Goal: Navigation & Orientation: Find specific page/section

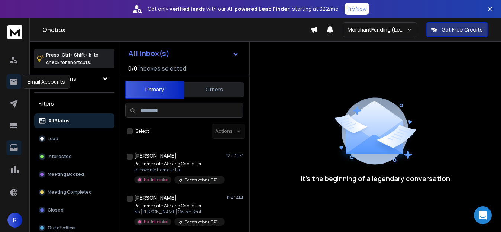
click at [13, 81] on icon at bounding box center [13, 81] width 9 height 9
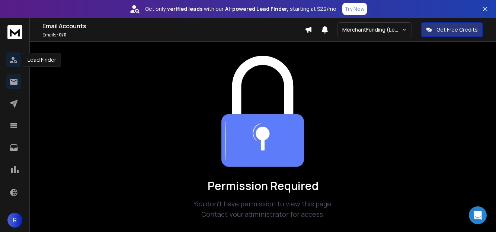
click at [13, 61] on icon at bounding box center [13, 62] width 7 height 4
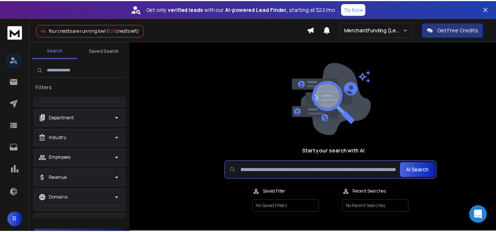
scroll to position [74, 0]
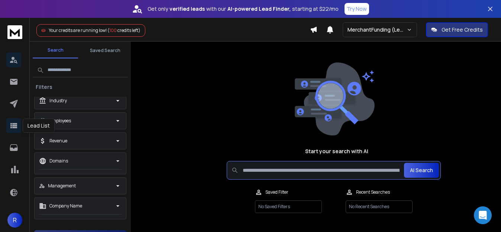
click at [17, 125] on icon at bounding box center [13, 125] width 9 height 9
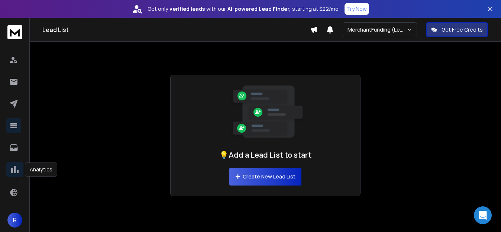
click at [15, 169] on icon at bounding box center [14, 169] width 7 height 7
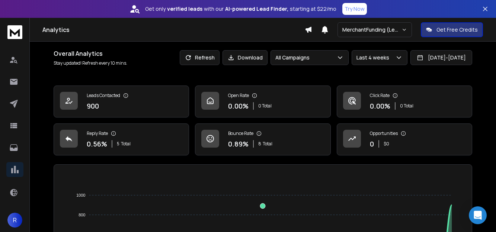
click at [126, 141] on span "Total" at bounding box center [126, 144] width 10 height 6
click at [125, 142] on span "Total" at bounding box center [126, 144] width 10 height 6
click at [96, 132] on p "Reply Rate" at bounding box center [97, 134] width 21 height 6
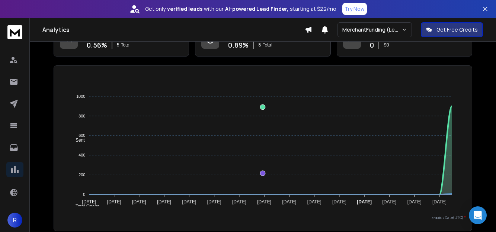
scroll to position [149, 0]
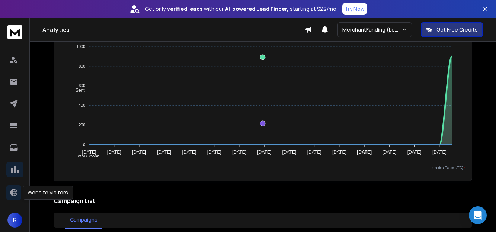
click at [16, 195] on icon at bounding box center [13, 192] width 9 height 9
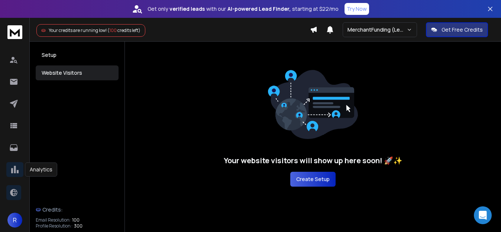
click at [13, 170] on icon at bounding box center [14, 169] width 11 height 11
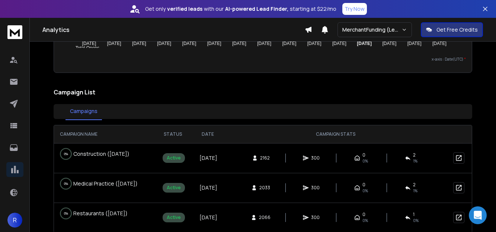
scroll to position [266, 0]
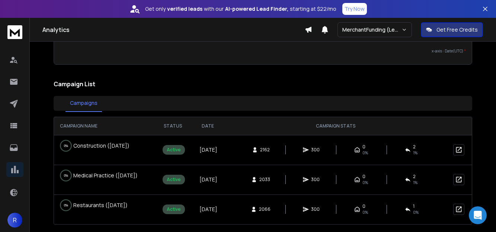
click at [119, 204] on td "0 % Restaurants ([DATE])" at bounding box center [104, 205] width 100 height 21
click at [420, 178] on p "2 1 %" at bounding box center [416, 180] width 7 height 12
click at [415, 177] on span "2" at bounding box center [414, 177] width 3 height 6
click at [420, 149] on p "2 1 %" at bounding box center [416, 150] width 7 height 12
click at [19, 150] on link at bounding box center [13, 147] width 15 height 15
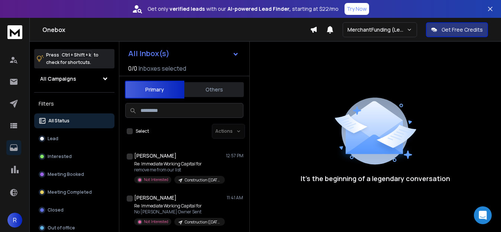
click at [196, 89] on button "Others" at bounding box center [215, 89] width 60 height 16
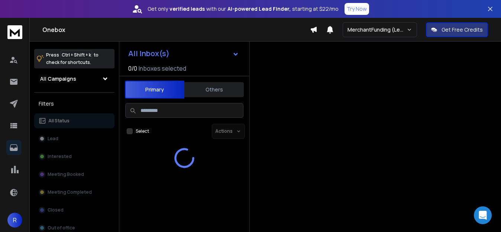
click at [167, 85] on button "Primary" at bounding box center [155, 90] width 60 height 18
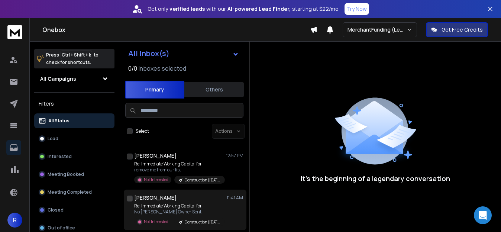
click at [195, 209] on p "No [PERSON_NAME] Owner Sent" at bounding box center [178, 212] width 89 height 6
click at [154, 199] on h1 "[PERSON_NAME]" at bounding box center [155, 197] width 42 height 7
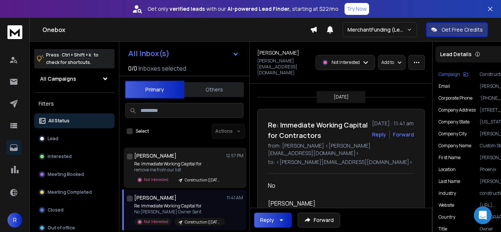
click at [147, 159] on h1 "[PERSON_NAME]" at bounding box center [155, 155] width 42 height 7
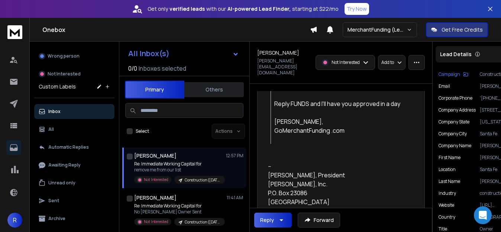
scroll to position [201, 0]
click at [73, 180] on p "Unread only" at bounding box center [61, 183] width 27 height 6
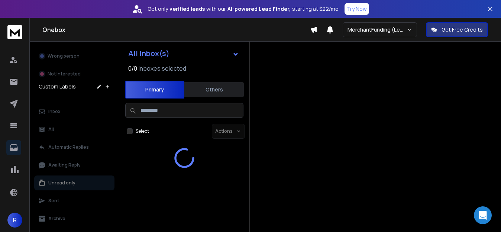
scroll to position [0, 0]
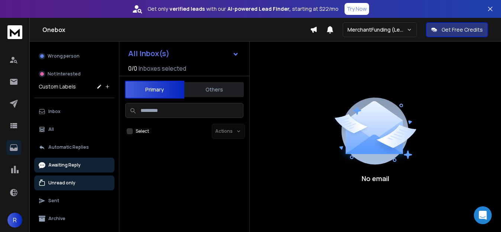
click at [76, 163] on div "Awaiting Reply" at bounding box center [60, 165] width 42 height 9
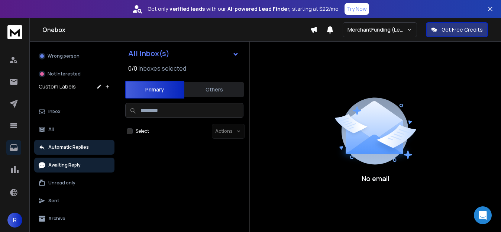
click at [79, 144] on p "Automatic Replies" at bounding box center [68, 147] width 41 height 6
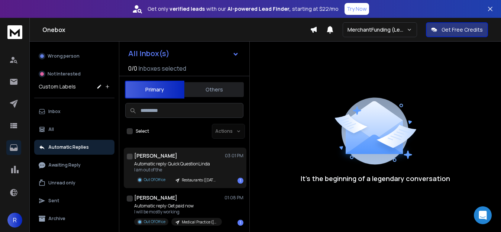
click at [181, 165] on p "Automatic reply: Quick QuestionLinda" at bounding box center [178, 164] width 88 height 6
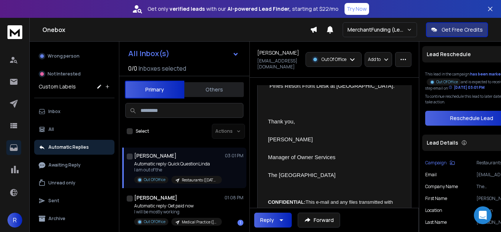
scroll to position [149, 0]
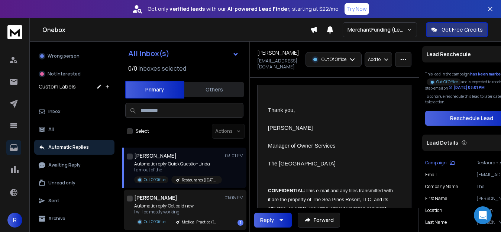
click at [174, 203] on p "Automatic reply: Get paid now" at bounding box center [178, 206] width 88 height 6
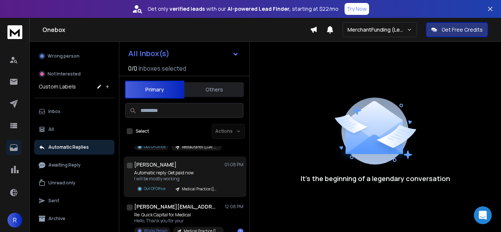
scroll to position [33, 0]
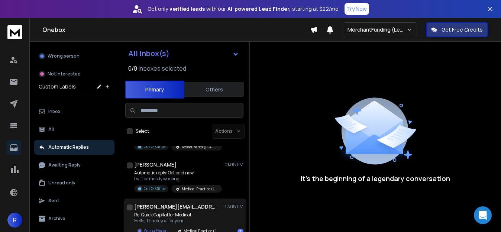
click at [187, 206] on h1 "[PERSON_NAME][EMAIL_ADDRESS][DOMAIN_NAME]" at bounding box center [175, 206] width 82 height 7
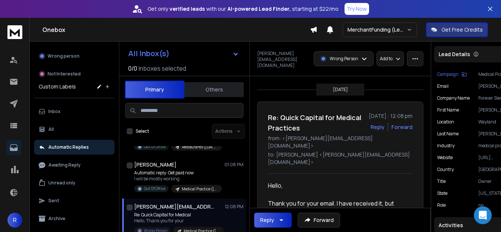
scroll to position [37, 0]
